Goal: Task Accomplishment & Management: Manage account settings

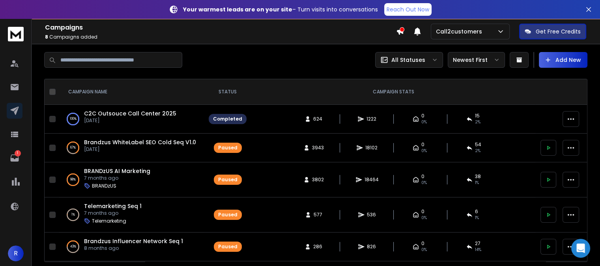
click at [107, 114] on span "C2C Outsouce Call Center 2025" at bounding box center [130, 114] width 92 height 8
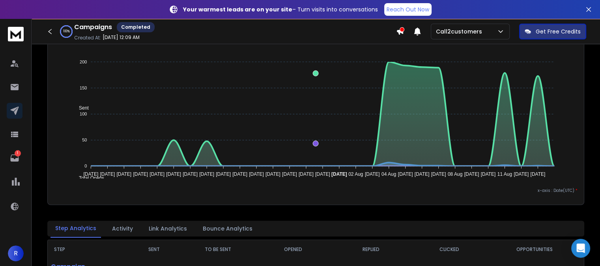
scroll to position [189, 0]
click at [51, 34] on icon at bounding box center [50, 31] width 7 height 7
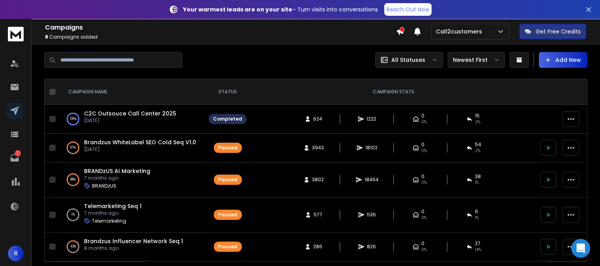
click at [101, 116] on span "C2C Outsouce Call Center 2025" at bounding box center [130, 114] width 92 height 8
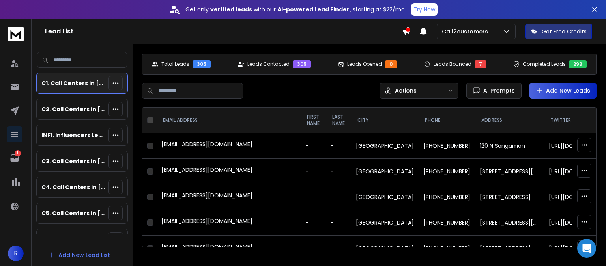
click at [60, 256] on button "Add New Lead List" at bounding box center [79, 255] width 75 height 16
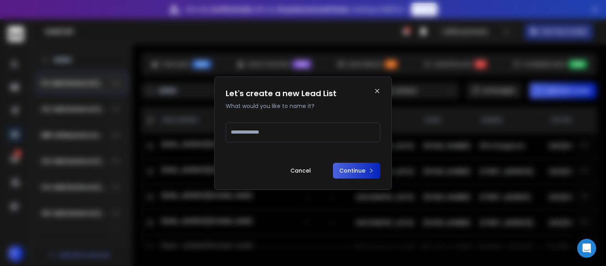
click at [257, 131] on input at bounding box center [303, 133] width 155 height 20
paste input "**********"
type input "**********"
click at [351, 170] on button "Continue" at bounding box center [356, 171] width 47 height 16
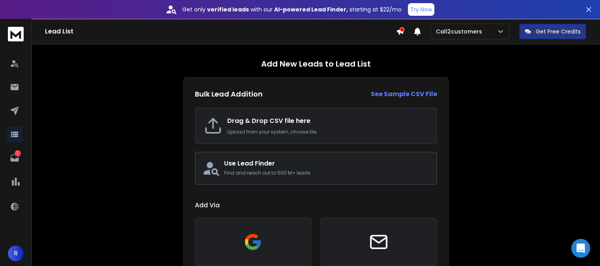
click at [279, 126] on div "Drag & Drop CSV file here Upload from your system, choose file" at bounding box center [327, 125] width 201 height 19
type input "**********"
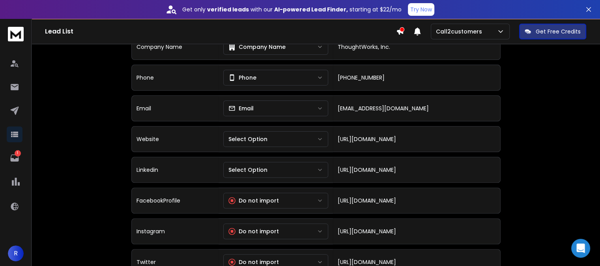
scroll to position [237, 0]
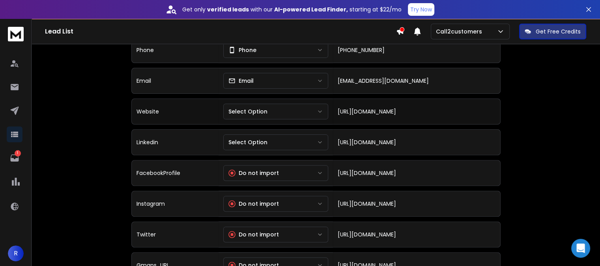
click at [268, 112] on button "Select Option" at bounding box center [275, 112] width 105 height 16
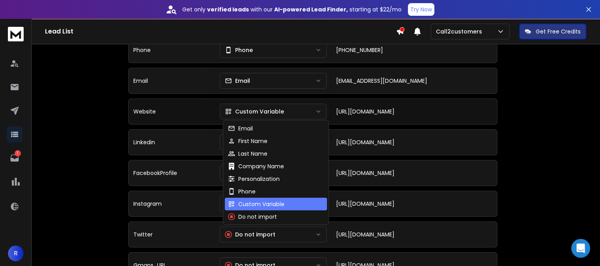
click at [260, 113] on div "Custom Variable" at bounding box center [254, 112] width 59 height 8
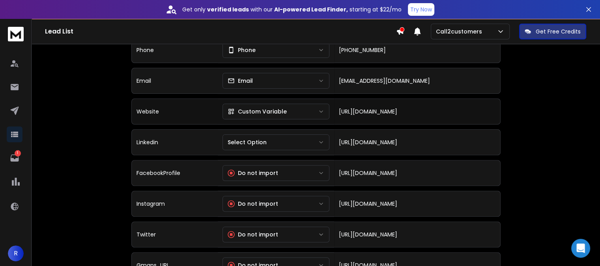
click at [260, 113] on div "Custom Variable" at bounding box center [257, 112] width 59 height 8
click at [267, 142] on button "Select Option" at bounding box center [276, 143] width 107 height 16
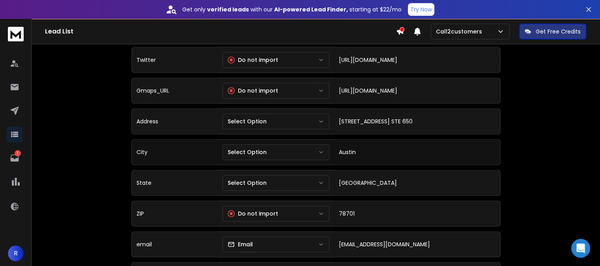
scroll to position [426, 0]
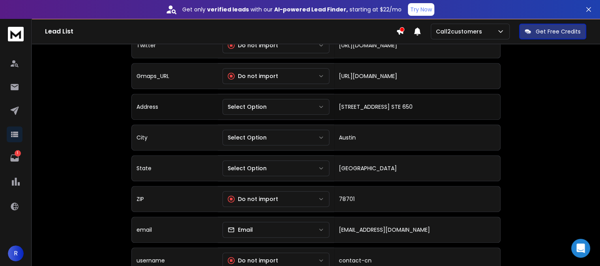
click at [248, 105] on button "Select Option" at bounding box center [276, 107] width 107 height 16
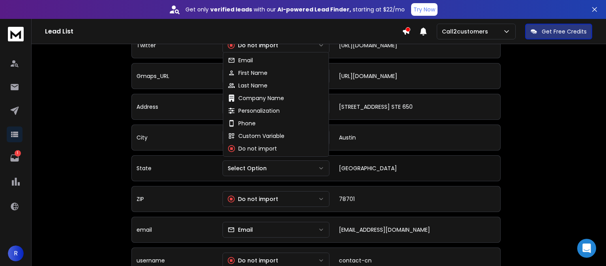
click at [256, 166] on button "Select Option" at bounding box center [276, 169] width 107 height 16
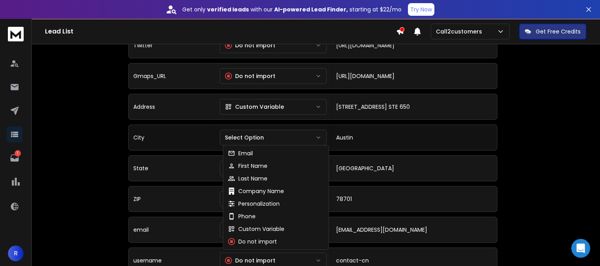
click at [259, 133] on button "Select Option" at bounding box center [273, 138] width 107 height 16
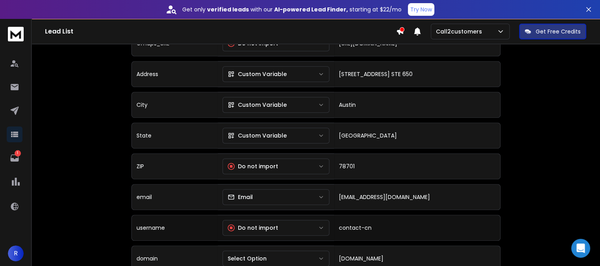
scroll to position [521, 0]
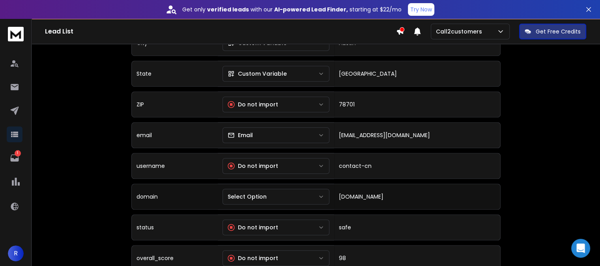
click at [251, 196] on button "Select Option" at bounding box center [276, 197] width 107 height 16
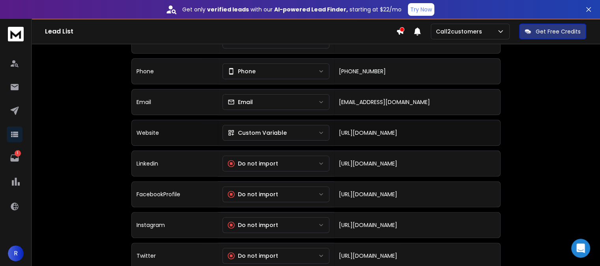
scroll to position [215, 0]
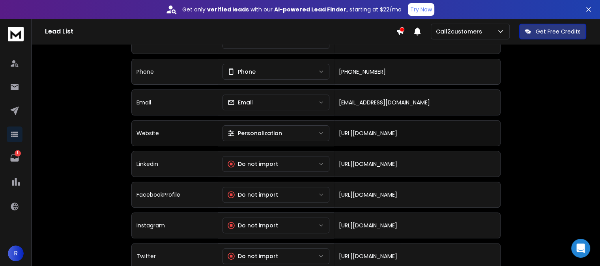
click at [262, 135] on div "Personalization" at bounding box center [255, 133] width 54 height 8
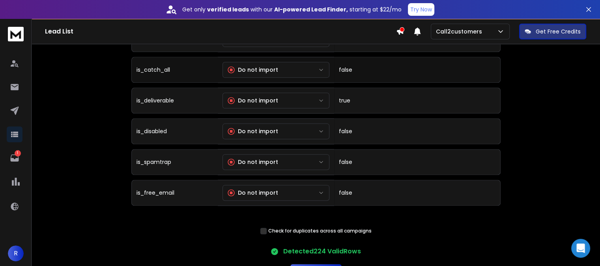
scroll to position [1020, 0]
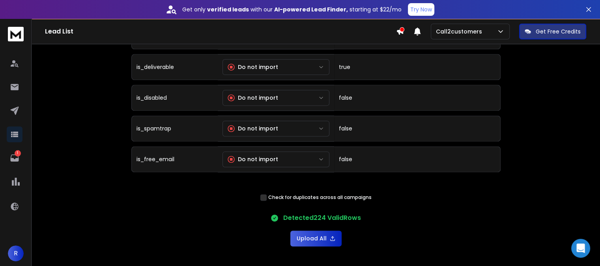
click at [309, 233] on button "Upload All" at bounding box center [315, 239] width 51 height 16
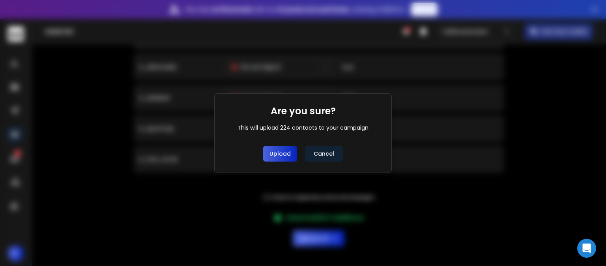
click at [284, 158] on button "Upload" at bounding box center [280, 154] width 34 height 16
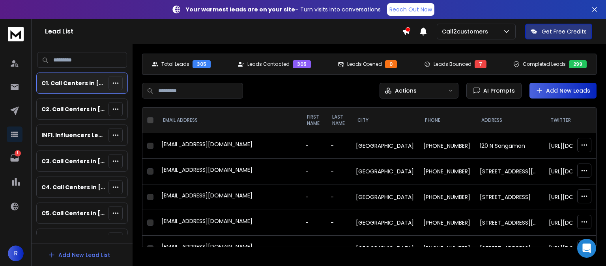
click at [69, 59] on input at bounding box center [82, 60] width 90 height 16
type input "*"
click at [76, 64] on input "*" at bounding box center [82, 60] width 90 height 16
type input "**"
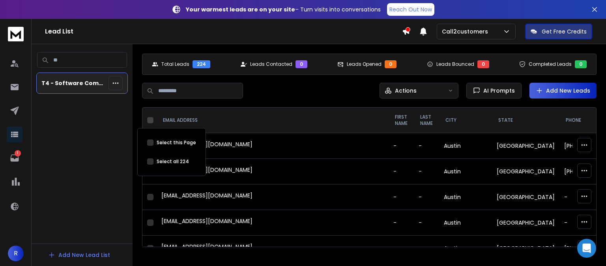
click at [151, 122] on button "Select this Page" at bounding box center [150, 120] width 6 height 6
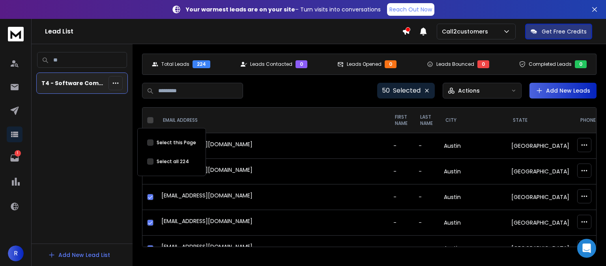
click at [153, 122] on button "Select this Page" at bounding box center [150, 120] width 6 height 6
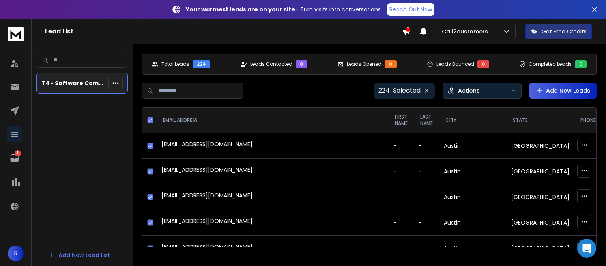
click at [476, 92] on p "Actions" at bounding box center [469, 91] width 22 height 8
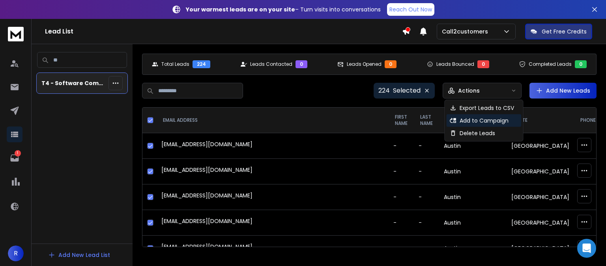
click at [474, 121] on p "Add to Campaign" at bounding box center [484, 121] width 49 height 8
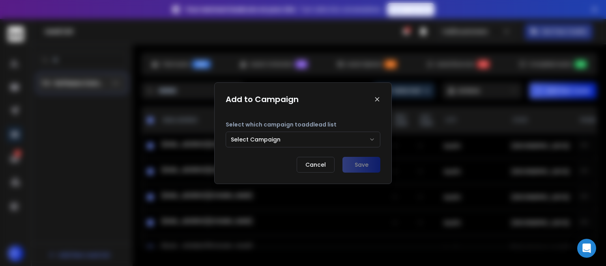
click at [354, 138] on button "Select Campaign" at bounding box center [303, 140] width 155 height 16
click at [362, 138] on button "C2C Outsouce Call Center 2025" at bounding box center [303, 140] width 155 height 16
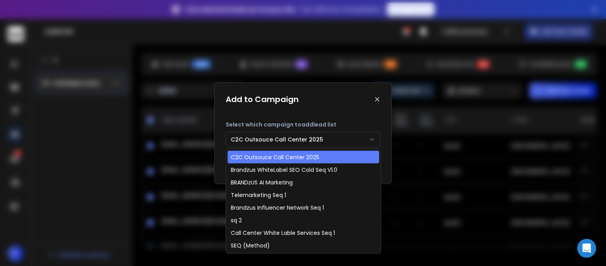
click at [363, 138] on button "C2C Outsouce Call Center 2025" at bounding box center [303, 140] width 155 height 16
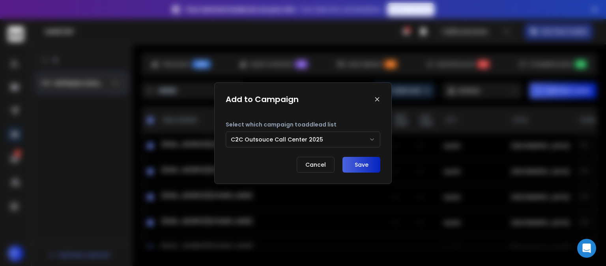
click at [360, 165] on button "Save" at bounding box center [361, 165] width 38 height 16
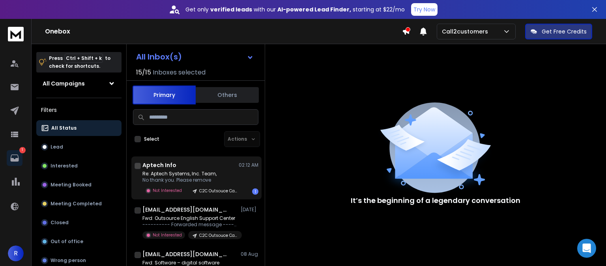
click at [186, 179] on p "No thank you. Please remove" at bounding box center [189, 180] width 95 height 6
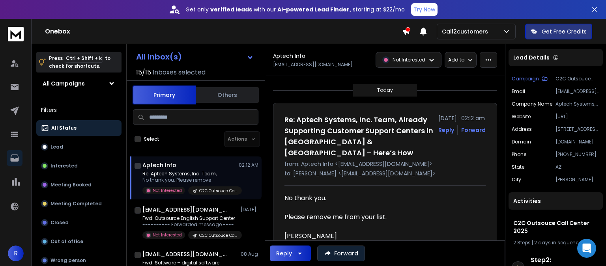
click at [338, 254] on button "Forward" at bounding box center [341, 254] width 48 height 16
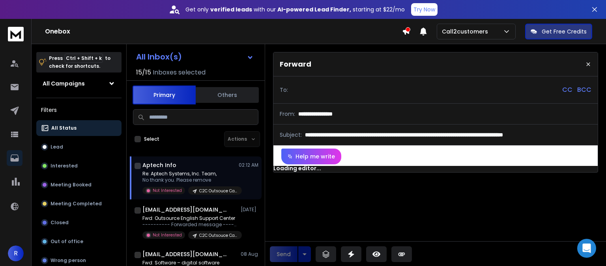
click at [324, 92] on input at bounding box center [318, 90] width 55 height 14
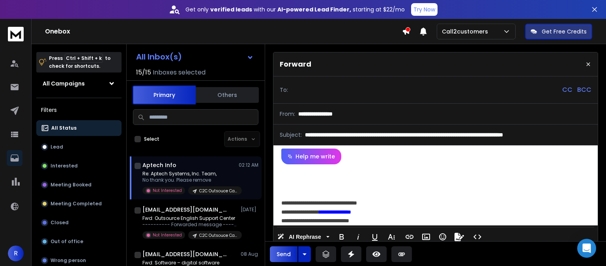
click at [317, 87] on input at bounding box center [318, 90] width 55 height 14
paste input "**********"
type input "**********"
click at [289, 254] on button "Send" at bounding box center [284, 255] width 28 height 16
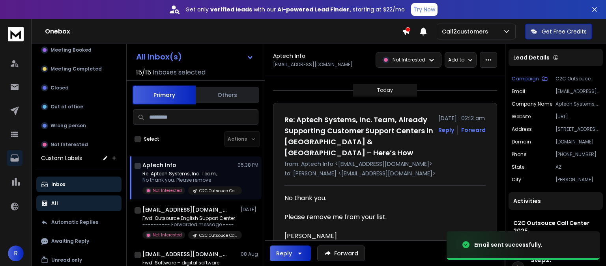
scroll to position [142, 0]
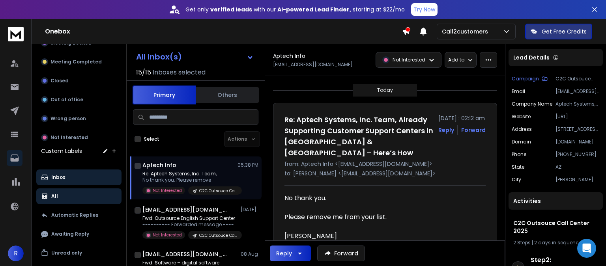
click at [71, 196] on button "All" at bounding box center [78, 197] width 85 height 16
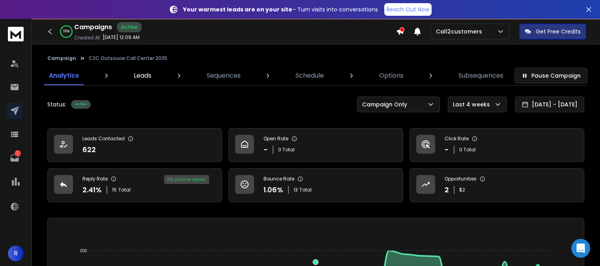
click at [138, 76] on p "Leads" at bounding box center [143, 75] width 18 height 9
